Goal: Check status

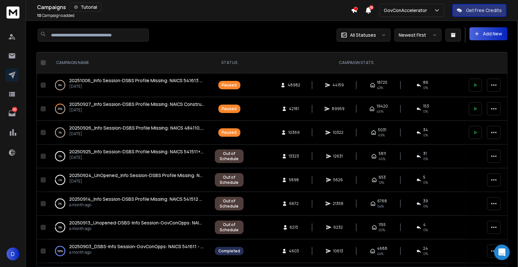
click at [221, 48] on div "Campaigns 10 Campaigns Added All Statuses Newest First Add New CAMPAIGN NAME ST…" at bounding box center [271, 160] width 471 height 267
click at [222, 36] on div at bounding box center [153, 35] width 235 height 16
click at [195, 80] on span "20251006_Info Session-DSBS Profile Missing: NAICS 541613 Services+48k leads" at bounding box center [155, 80] width 172 height 6
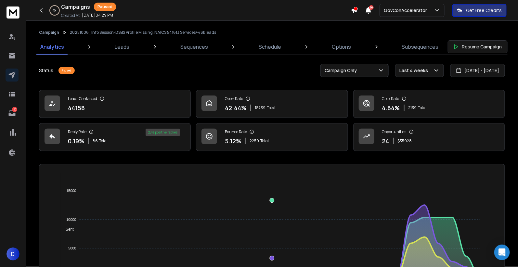
click at [179, 72] on div "Status: Paused Resume Campaign Campaign Only Last 4 weeks 13 Sep 2025 - 12 Oct …" at bounding box center [272, 70] width 466 height 13
click at [186, 80] on div "Status: Paused Resume Campaign Campaign Only Last 4 weeks 13 Sep 2025 - 12 Oct …" at bounding box center [272, 262] width 466 height 397
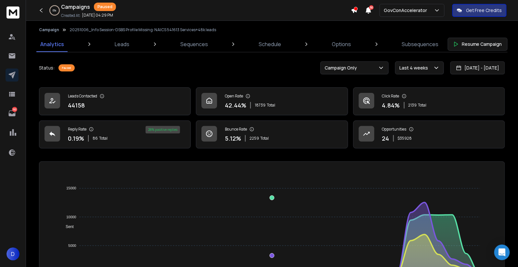
scroll to position [4, 0]
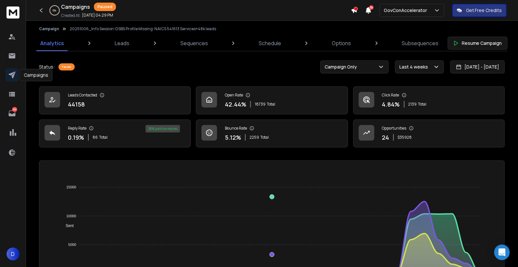
click at [15, 76] on icon at bounding box center [12, 75] width 8 height 8
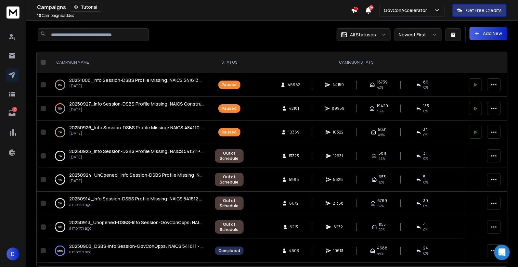
click at [254, 35] on div at bounding box center [153, 35] width 235 height 16
